Goal: Task Accomplishment & Management: Manage account settings

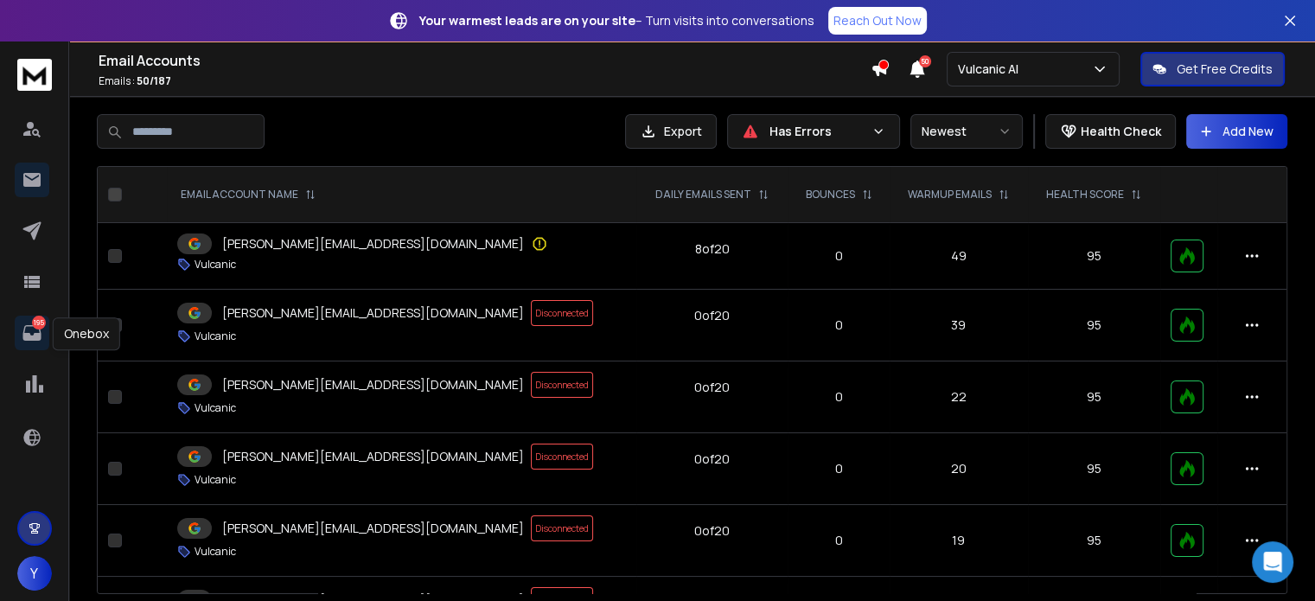
click at [40, 333] on icon at bounding box center [31, 333] width 18 height 16
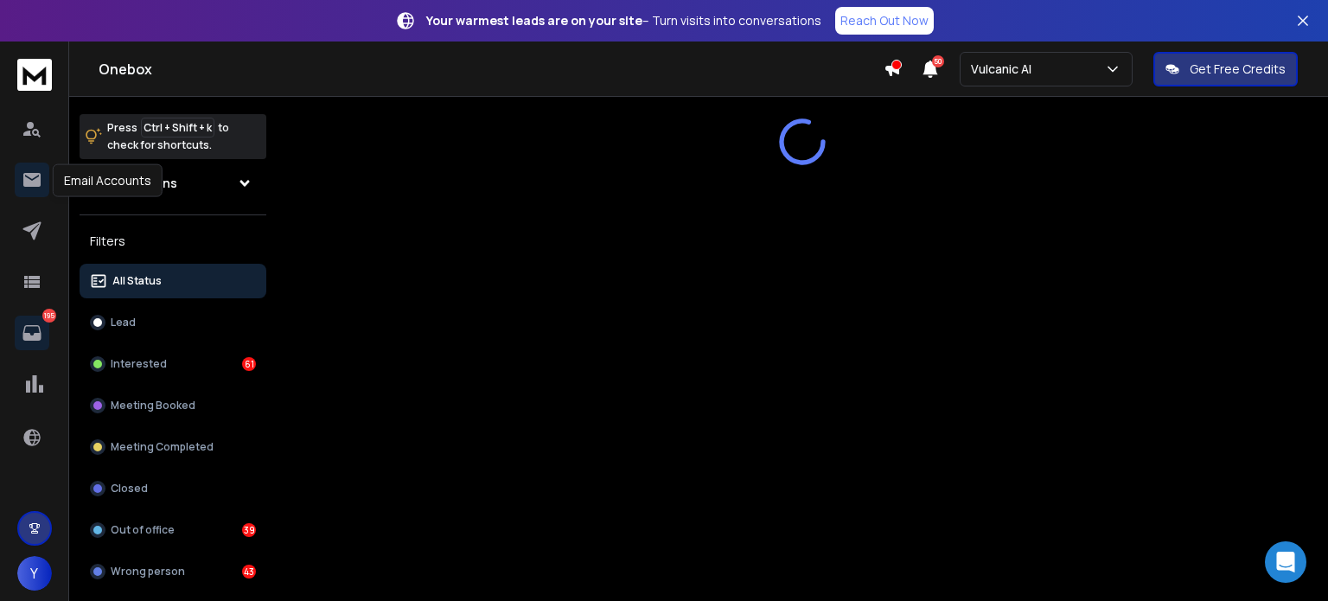
click at [29, 179] on icon at bounding box center [32, 179] width 21 height 21
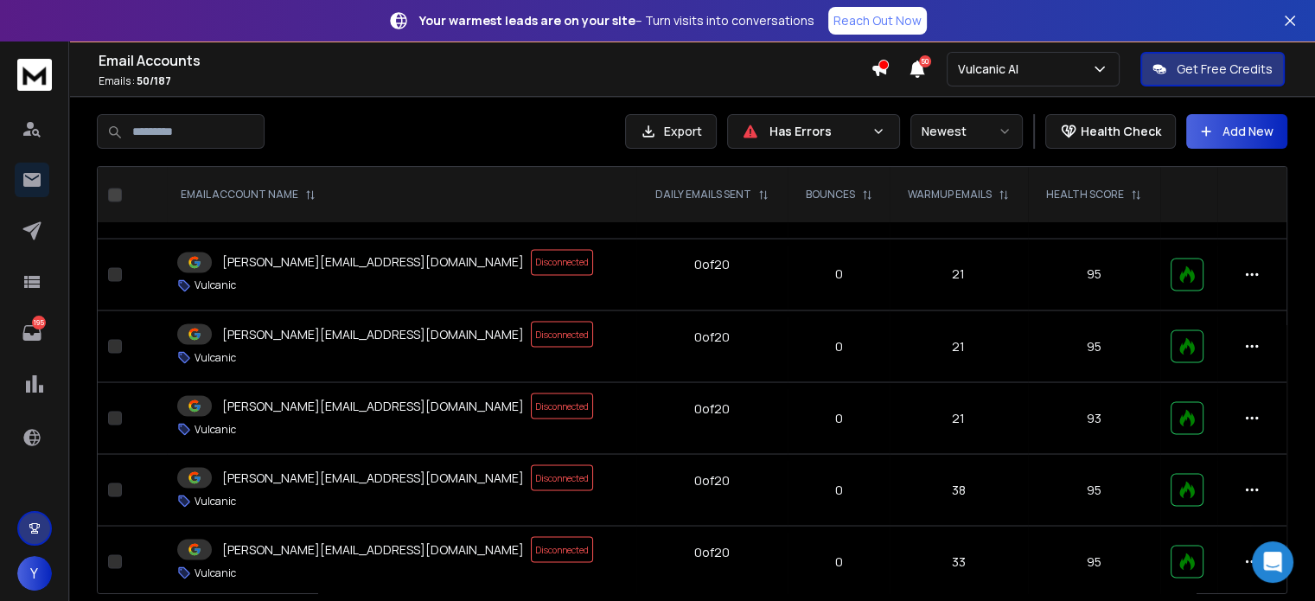
scroll to position [3226, 0]
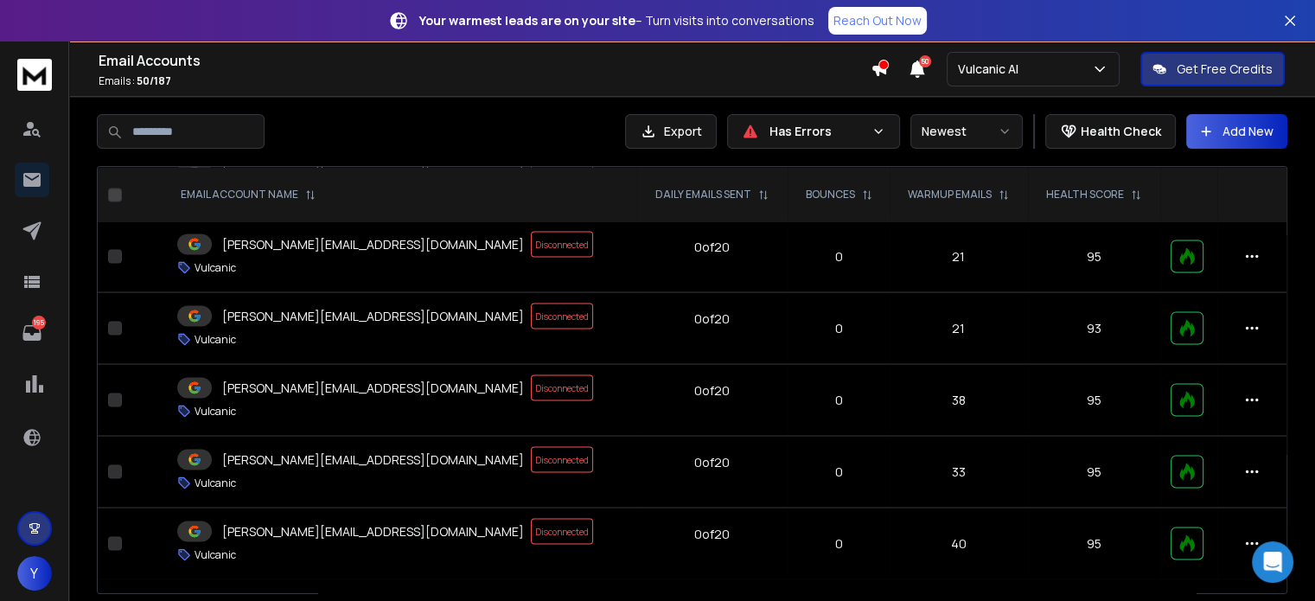
click at [200, 134] on input at bounding box center [181, 131] width 168 height 35
type input "**"
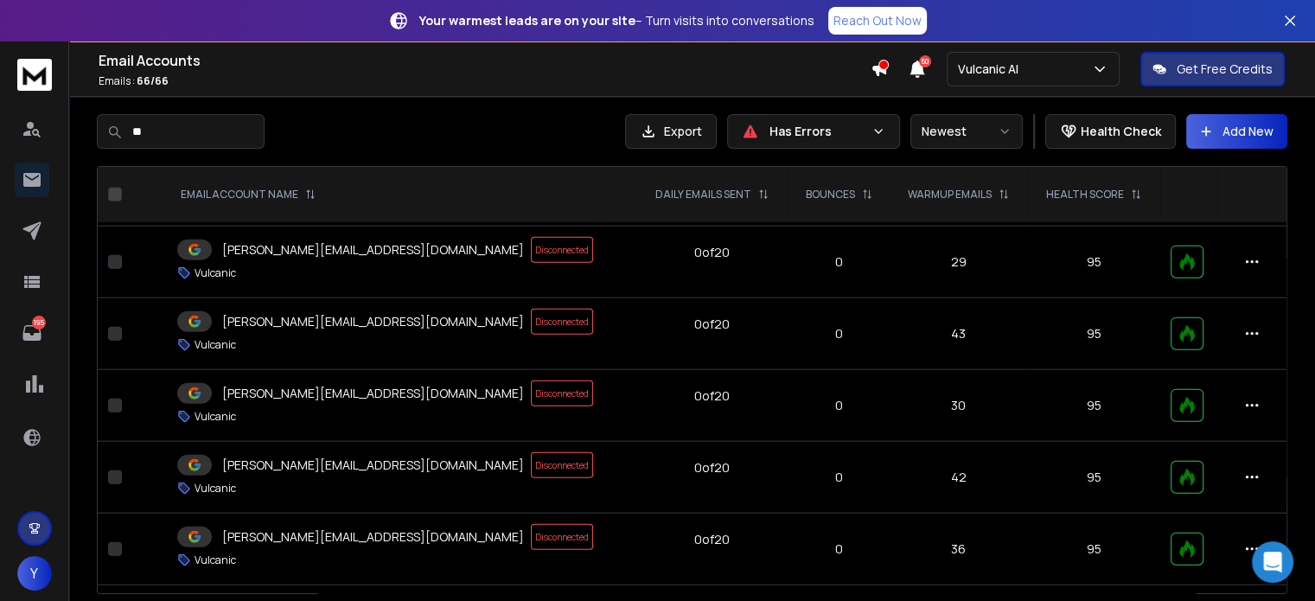
scroll to position [3907, 0]
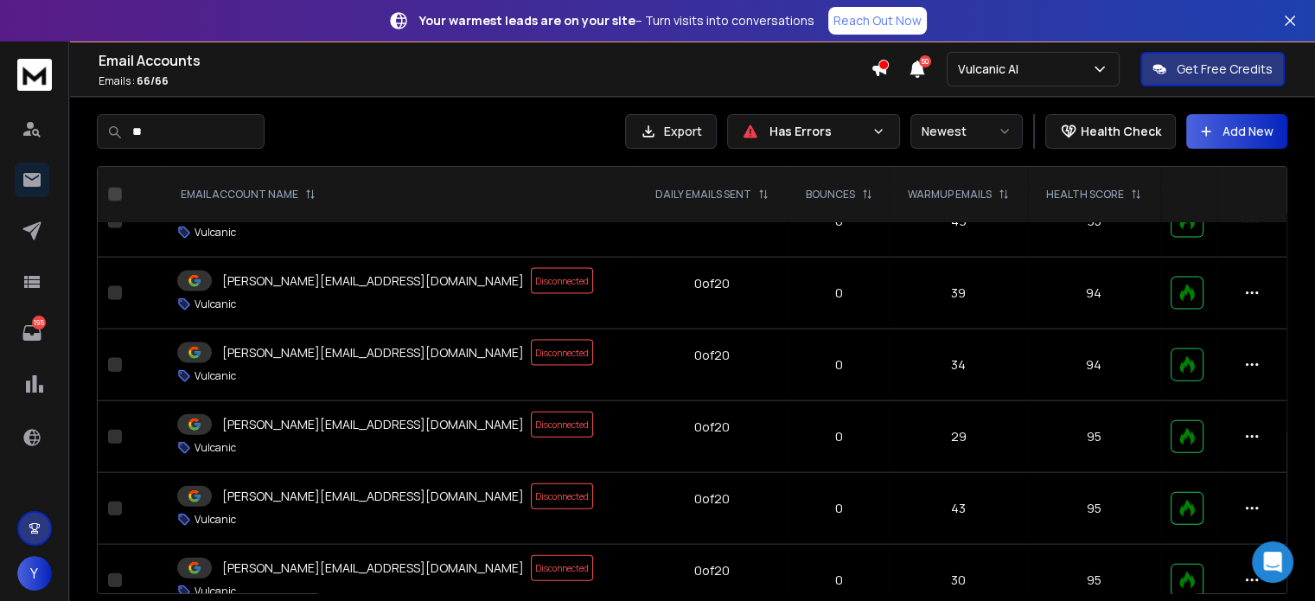
click at [531, 340] on span "Disconnected" at bounding box center [562, 353] width 62 height 26
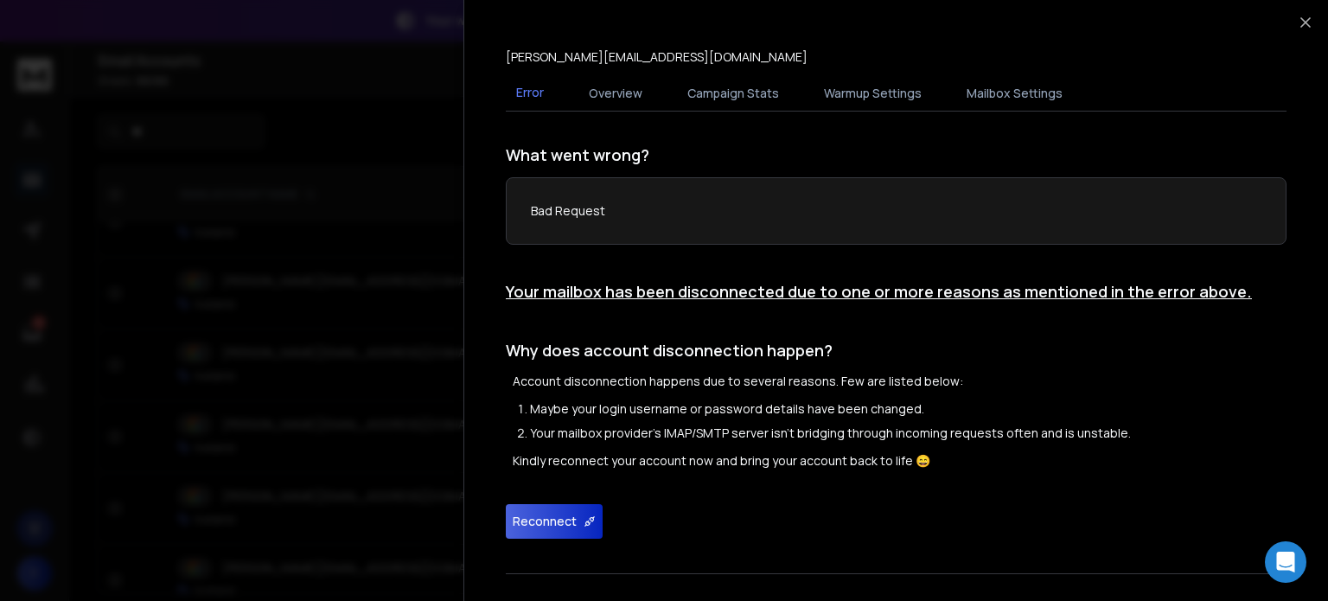
click at [482, 233] on div "Multi Select Table Sheet [EMAIL_ADDRESS][DOMAIN_NAME] Error Overview Campaign S…" at bounding box center [895, 300] width 865 height 601
click at [428, 239] on div at bounding box center [664, 300] width 1328 height 601
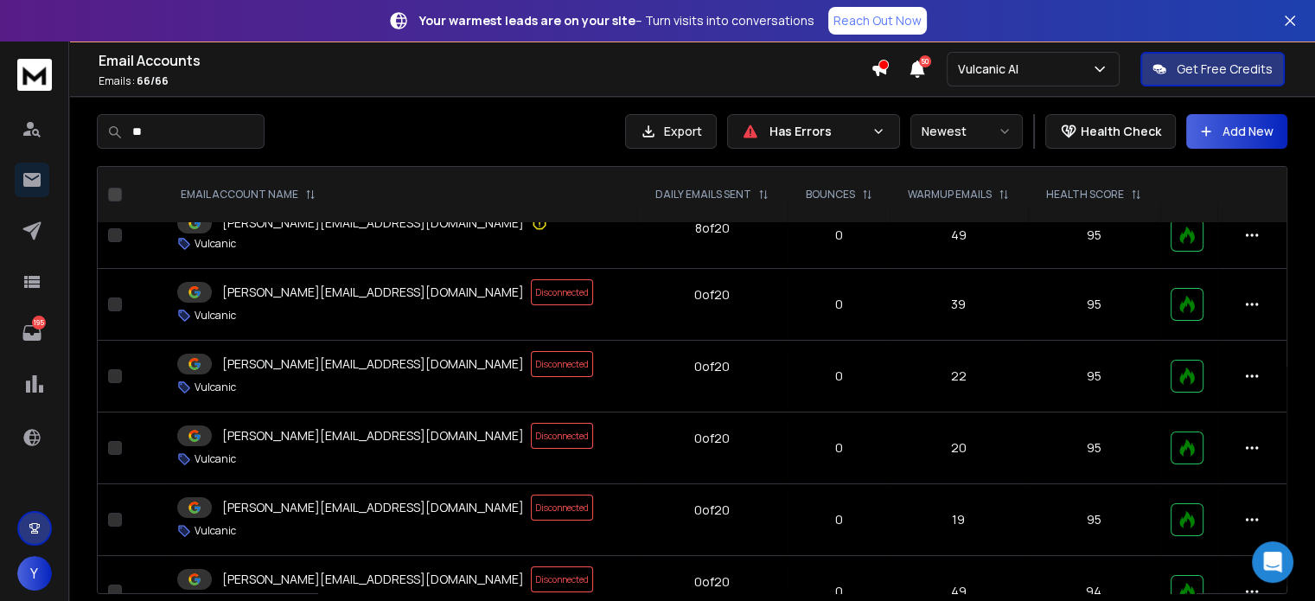
scroll to position [0, 0]
